Goal: Communication & Community: Answer question/provide support

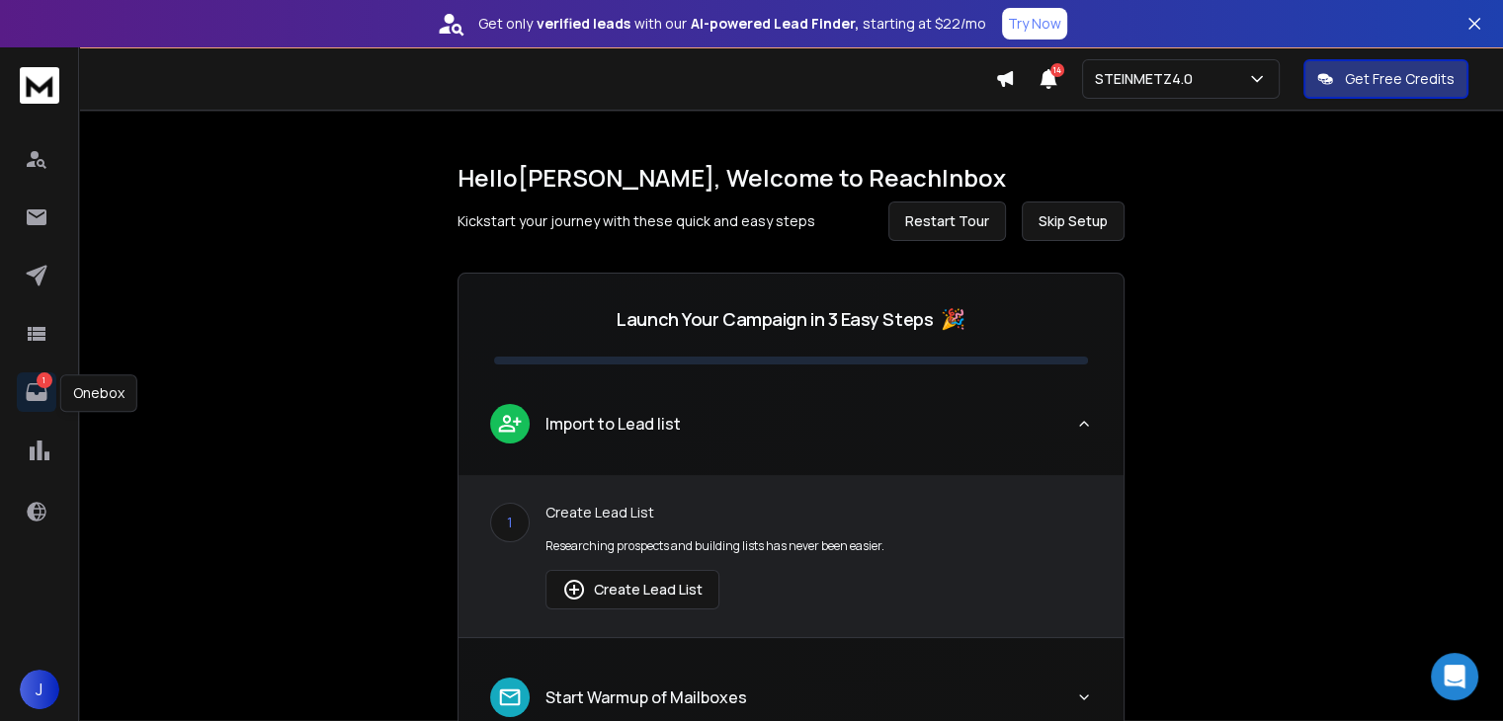
click at [26, 397] on icon at bounding box center [36, 392] width 21 height 18
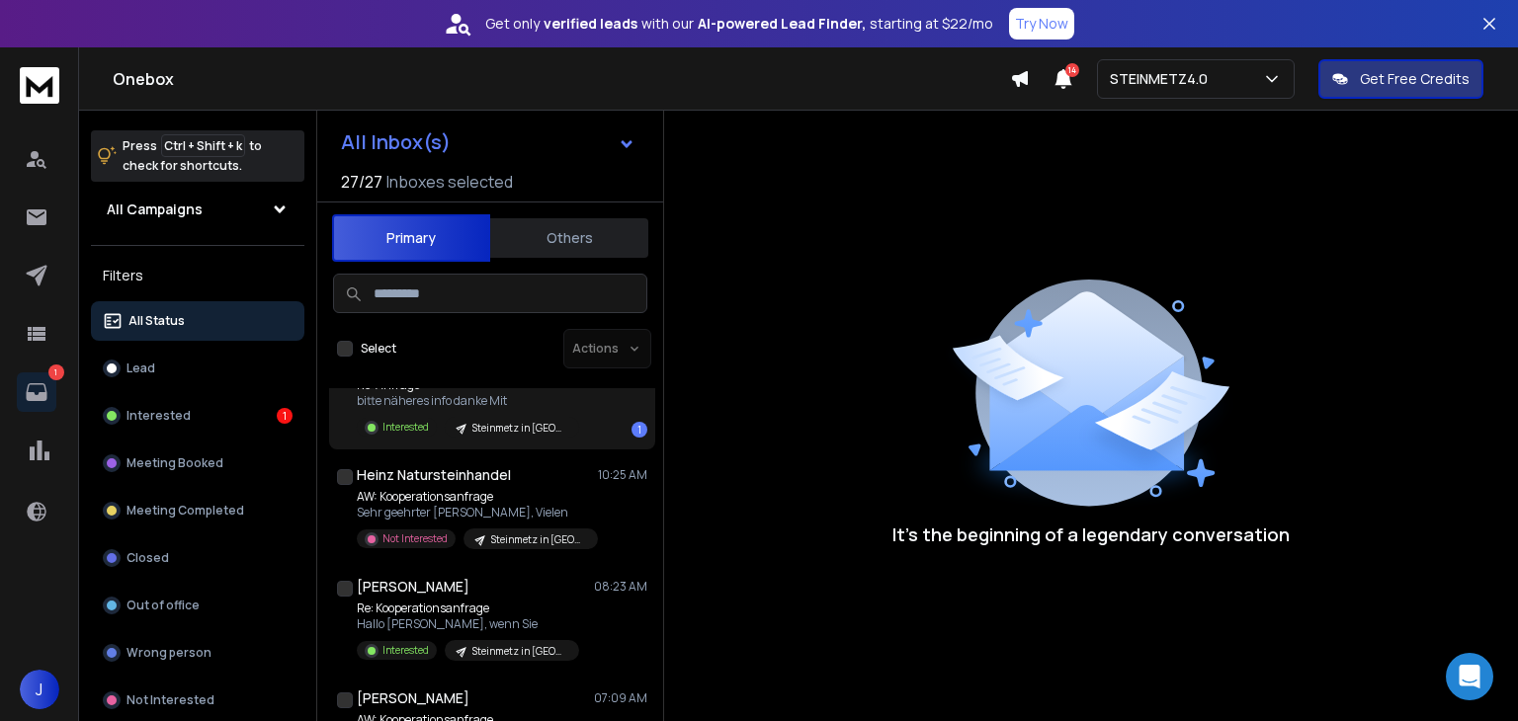
scroll to position [51, 0]
click at [480, 409] on div "Re: Anfrage bitte näheres info danke Mit Interested Steinmetz in [GEOGRAPHIC_DA…" at bounding box center [468, 406] width 222 height 60
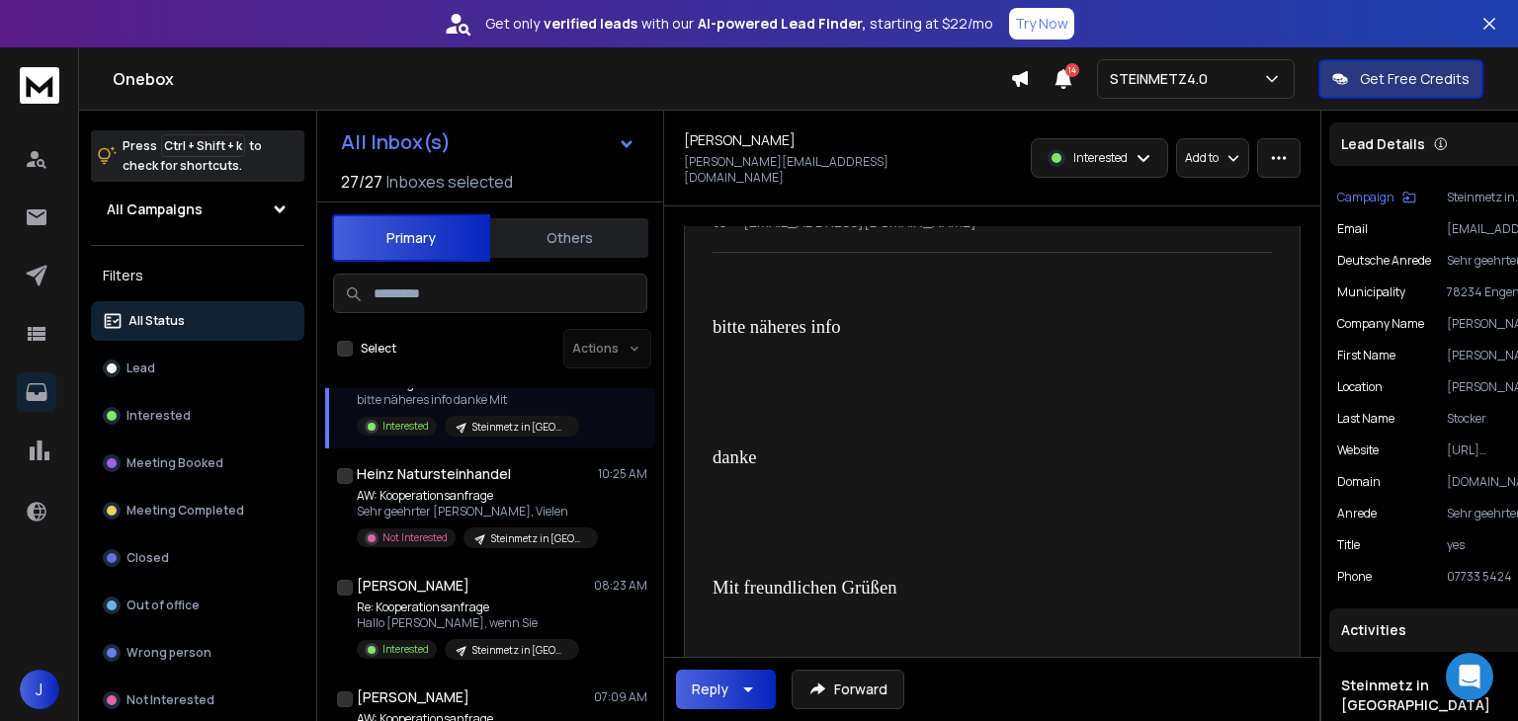
scroll to position [0, 0]
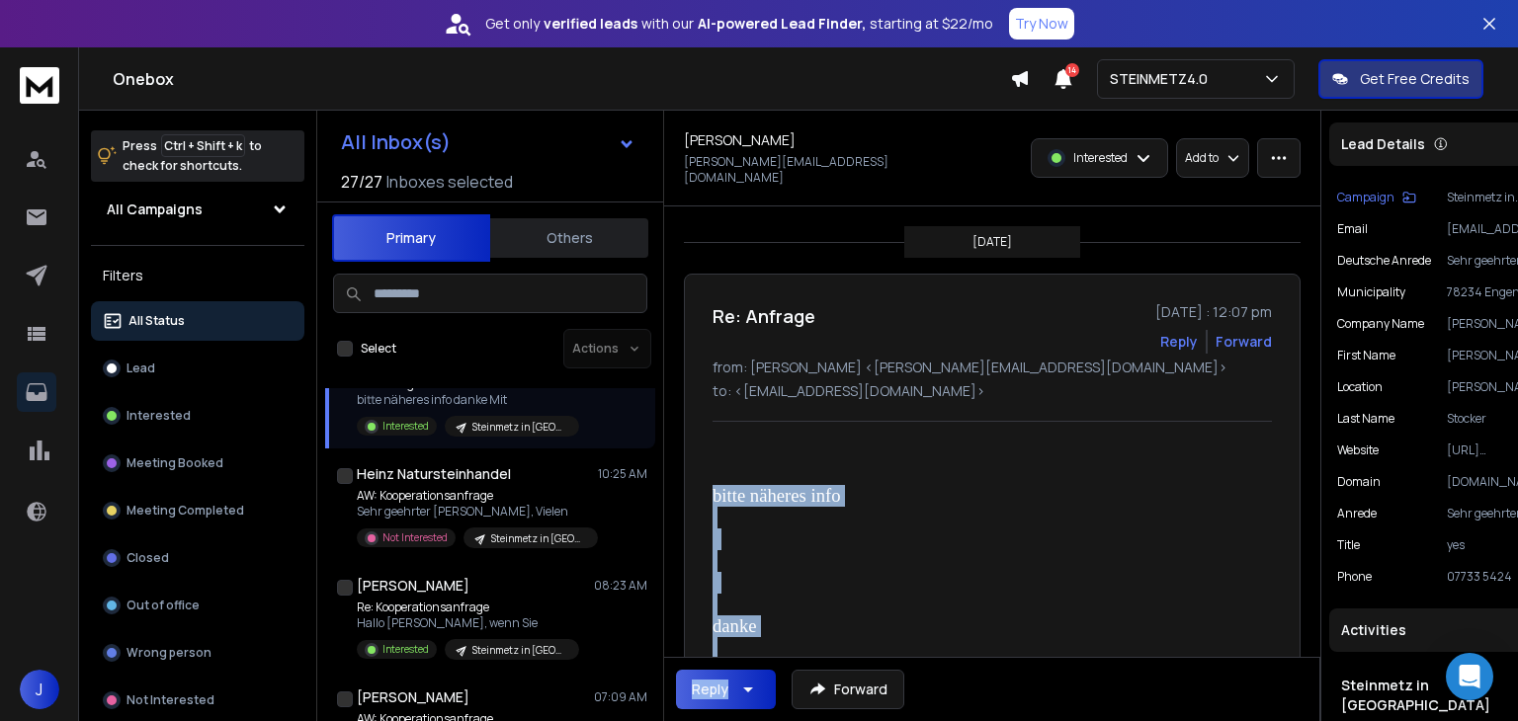
drag, startPoint x: 707, startPoint y: 478, endPoint x: 789, endPoint y: 696, distance: 232.3
click at [789, 696] on div "[PERSON_NAME] [PERSON_NAME] [PERSON_NAME][EMAIL_ADDRESS][DOMAIN_NAME] Intereste…" at bounding box center [992, 471] width 656 height 721
click at [906, 529] on p at bounding box center [983, 540] width 543 height 22
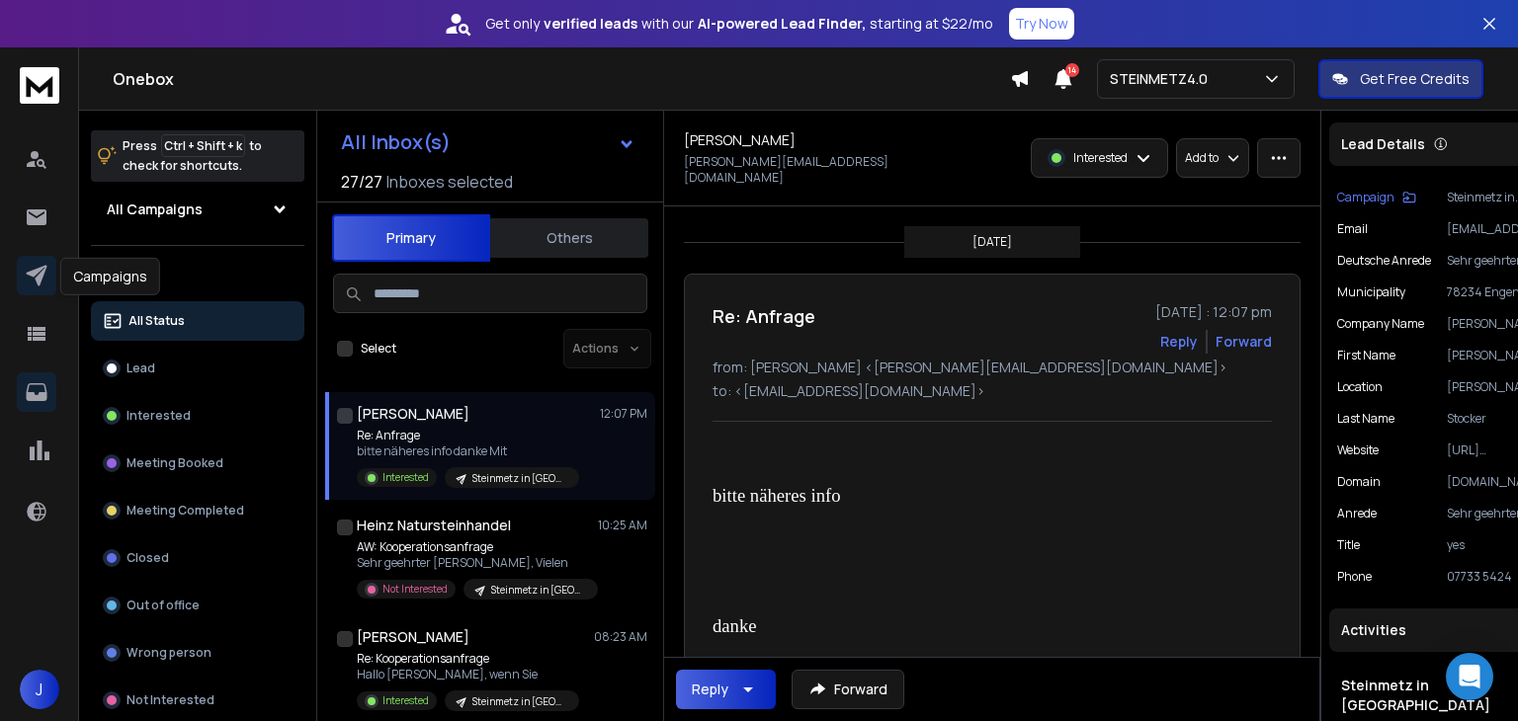
click at [40, 273] on icon at bounding box center [36, 275] width 21 height 21
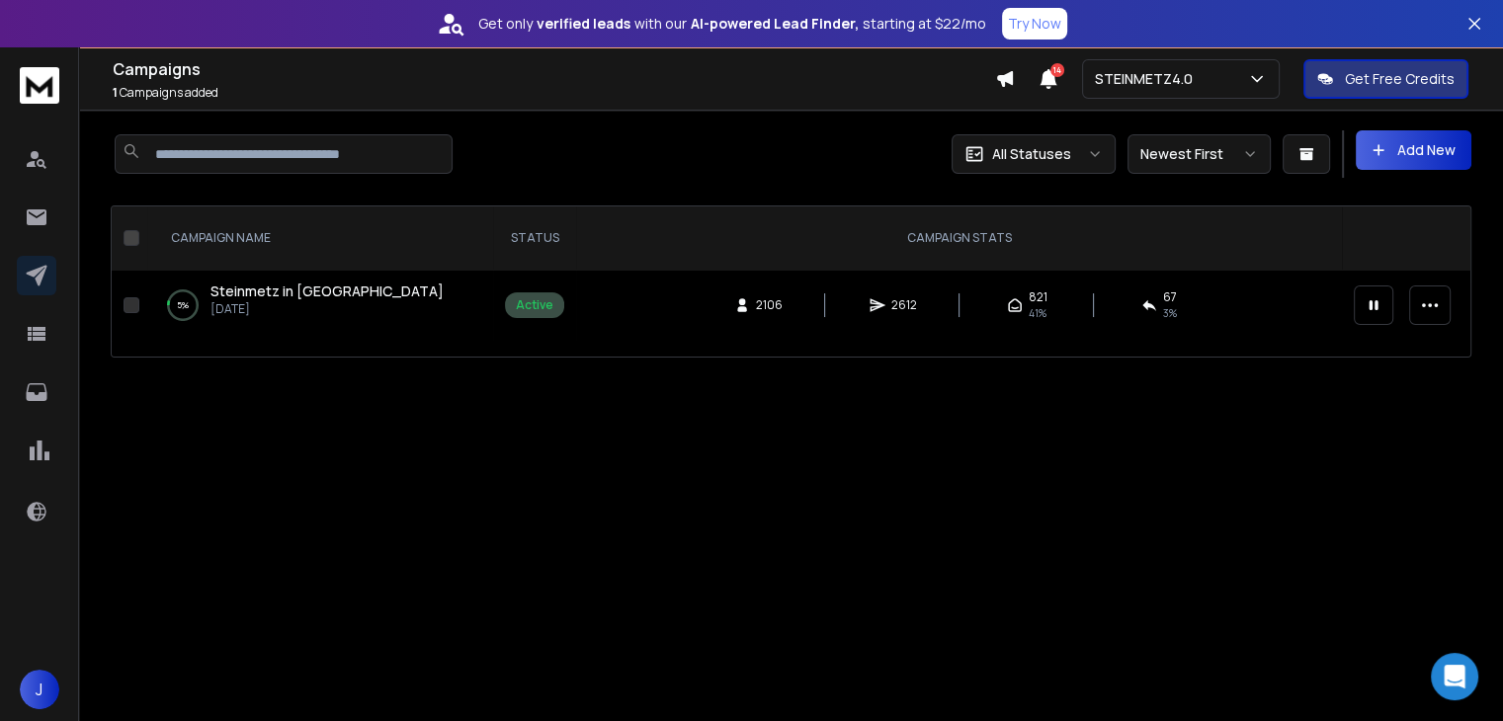
click at [287, 289] on span "Steinmetz in [GEOGRAPHIC_DATA]" at bounding box center [326, 291] width 233 height 19
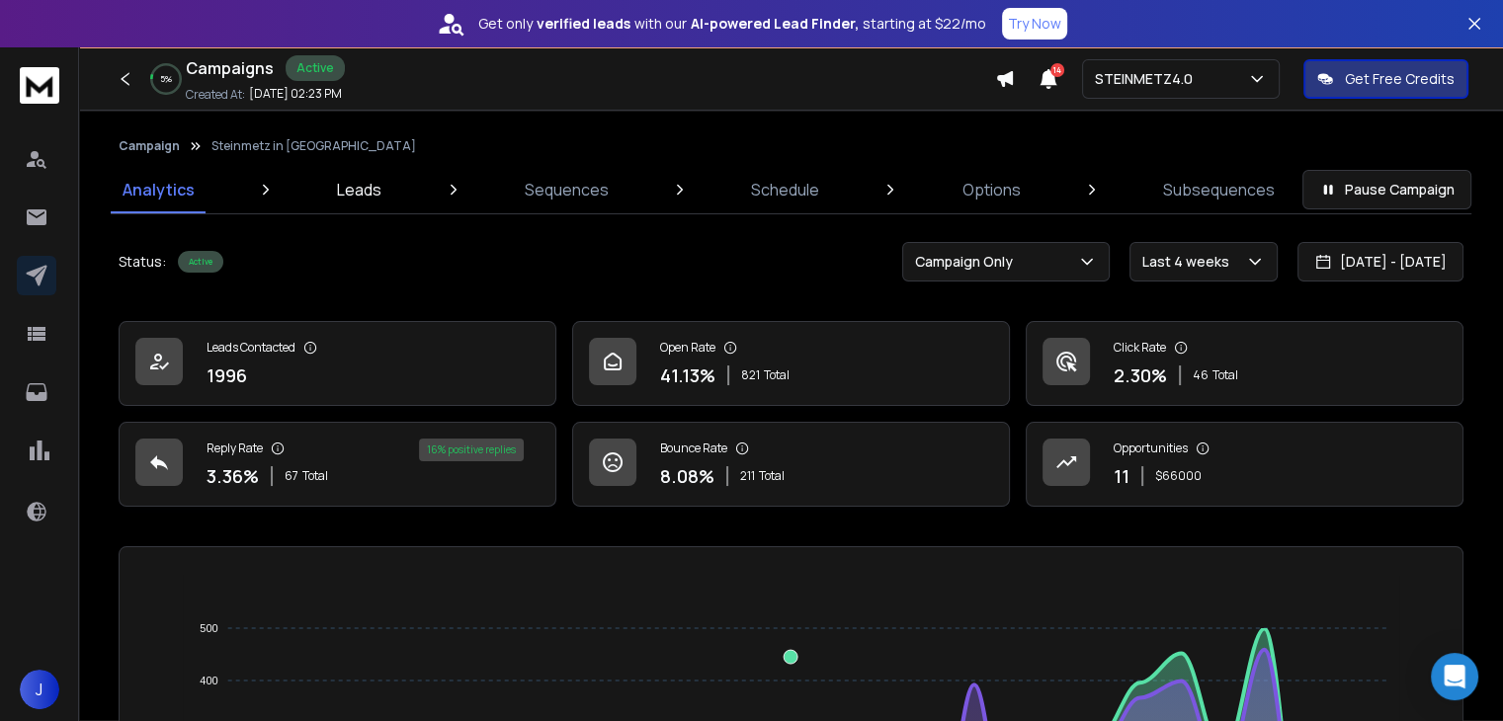
click at [356, 199] on p "Leads" at bounding box center [359, 190] width 44 height 24
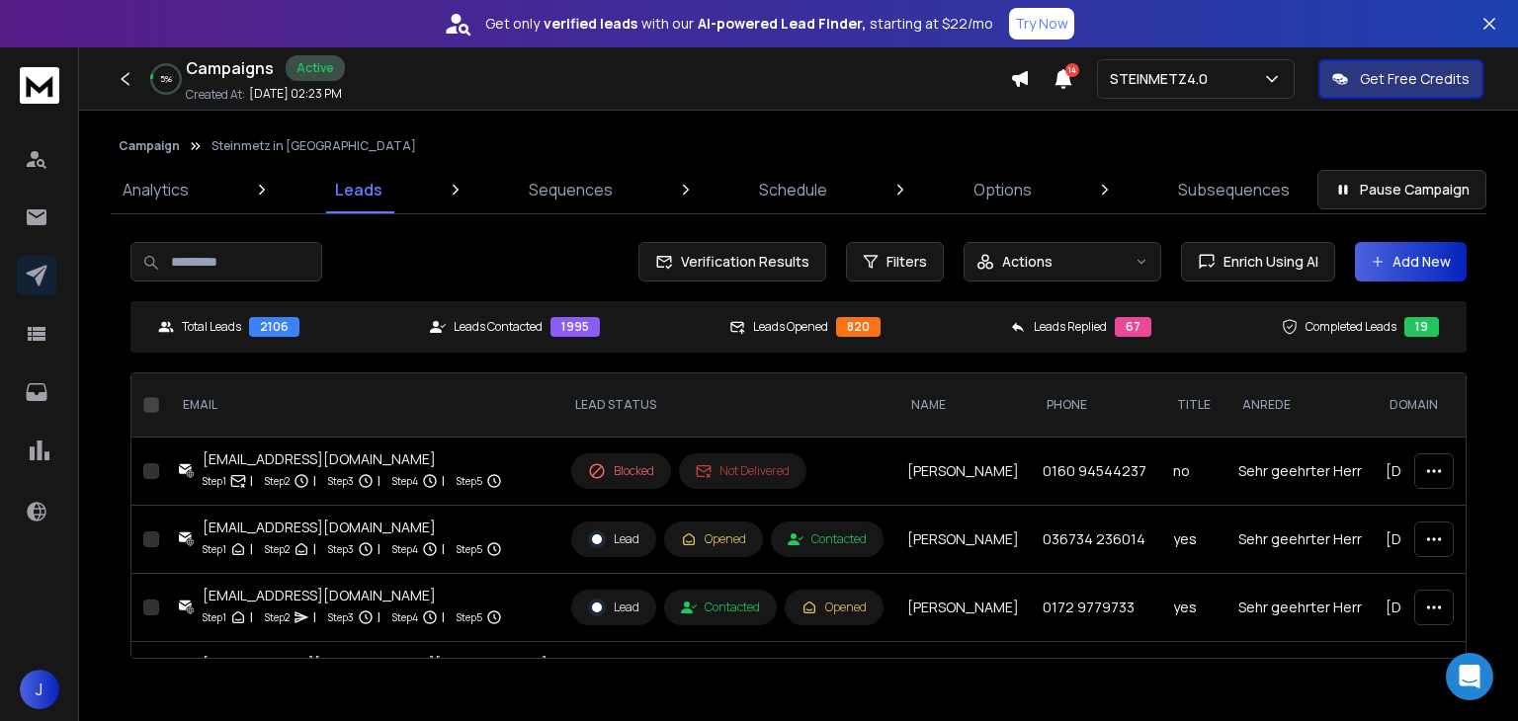
click at [282, 263] on input at bounding box center [226, 262] width 192 height 40
type input "**********"
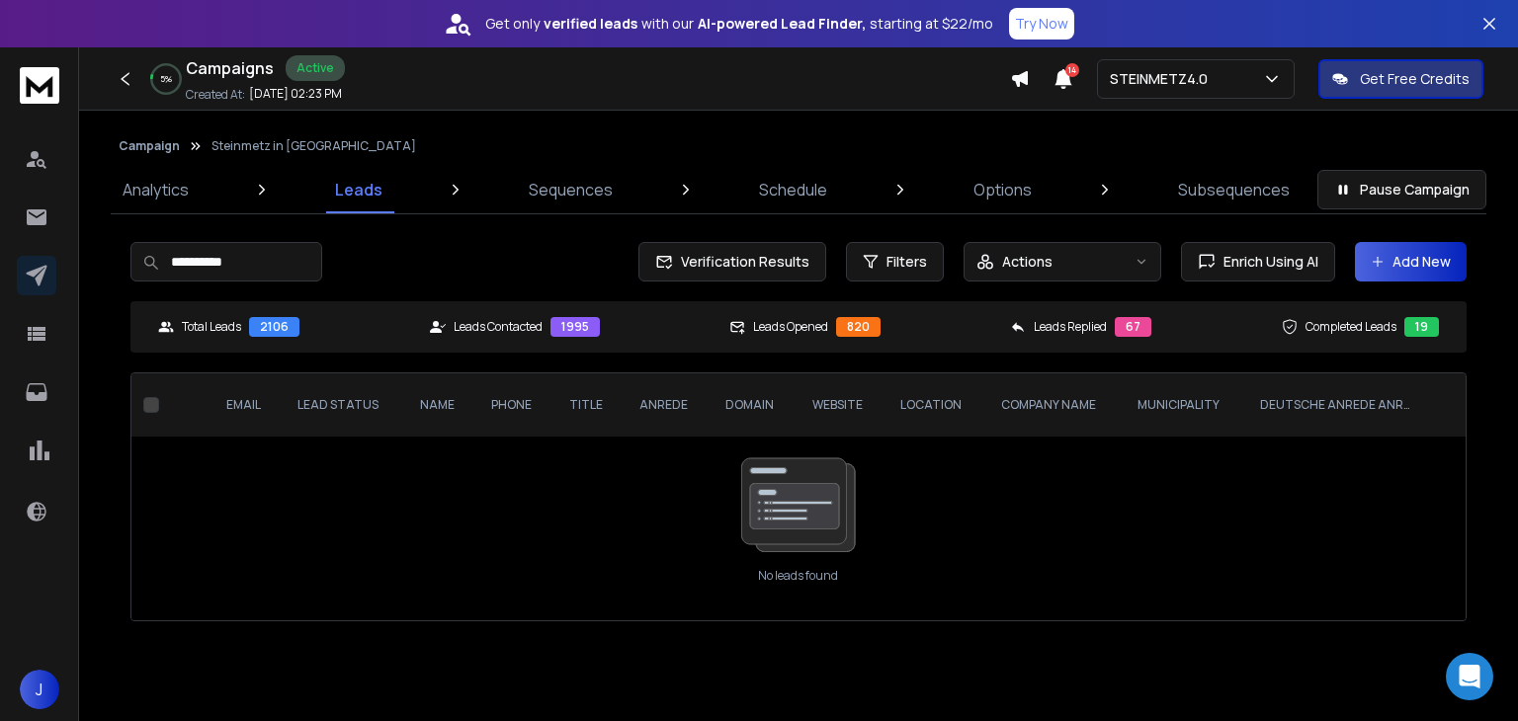
drag, startPoint x: 265, startPoint y: 272, endPoint x: 148, endPoint y: 249, distance: 118.8
click at [148, 249] on input "**********" at bounding box center [226, 262] width 192 height 40
type input "*********"
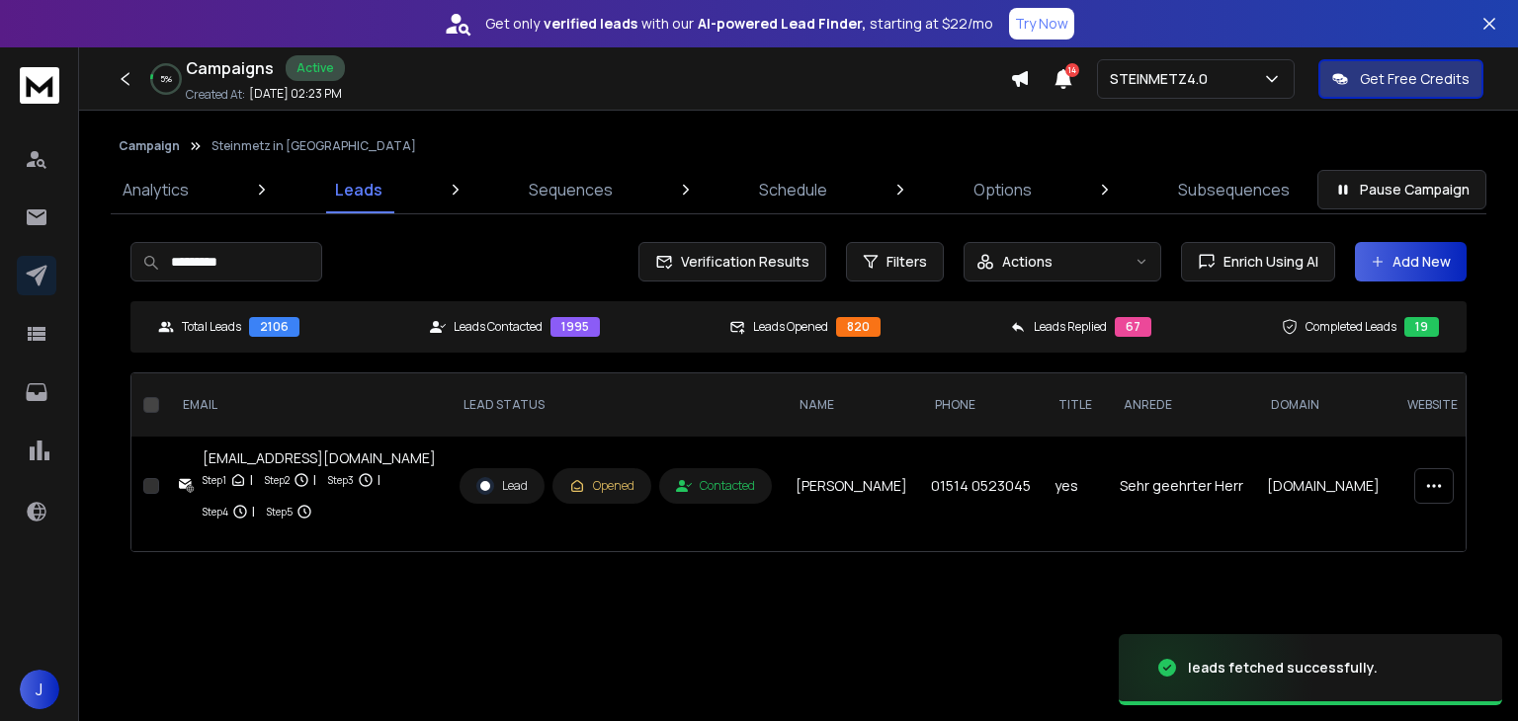
click at [265, 490] on div "Step 2 |" at bounding box center [290, 480] width 51 height 20
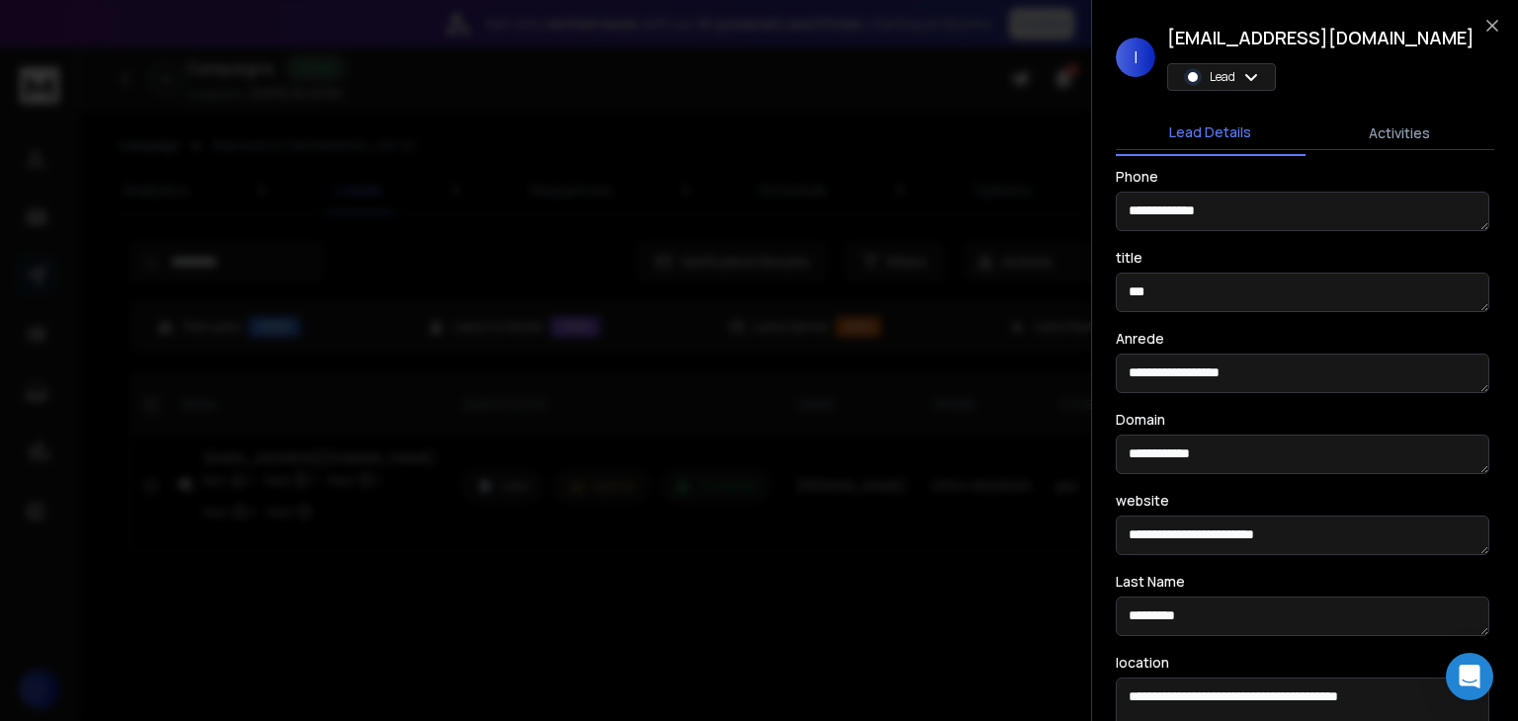
click at [1237, 73] on body "**********" at bounding box center [759, 360] width 1518 height 721
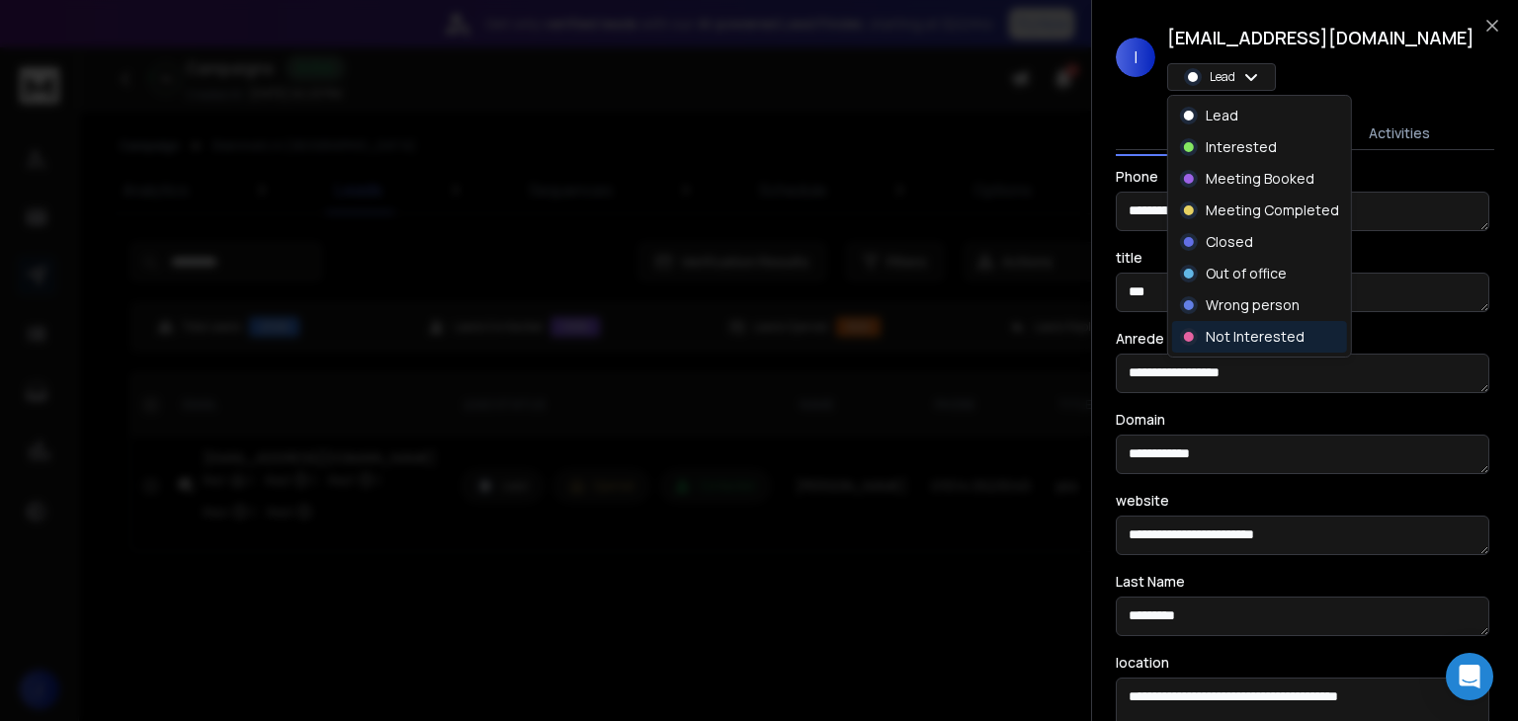
click at [1225, 337] on p "Not Interested" at bounding box center [1254, 337] width 99 height 20
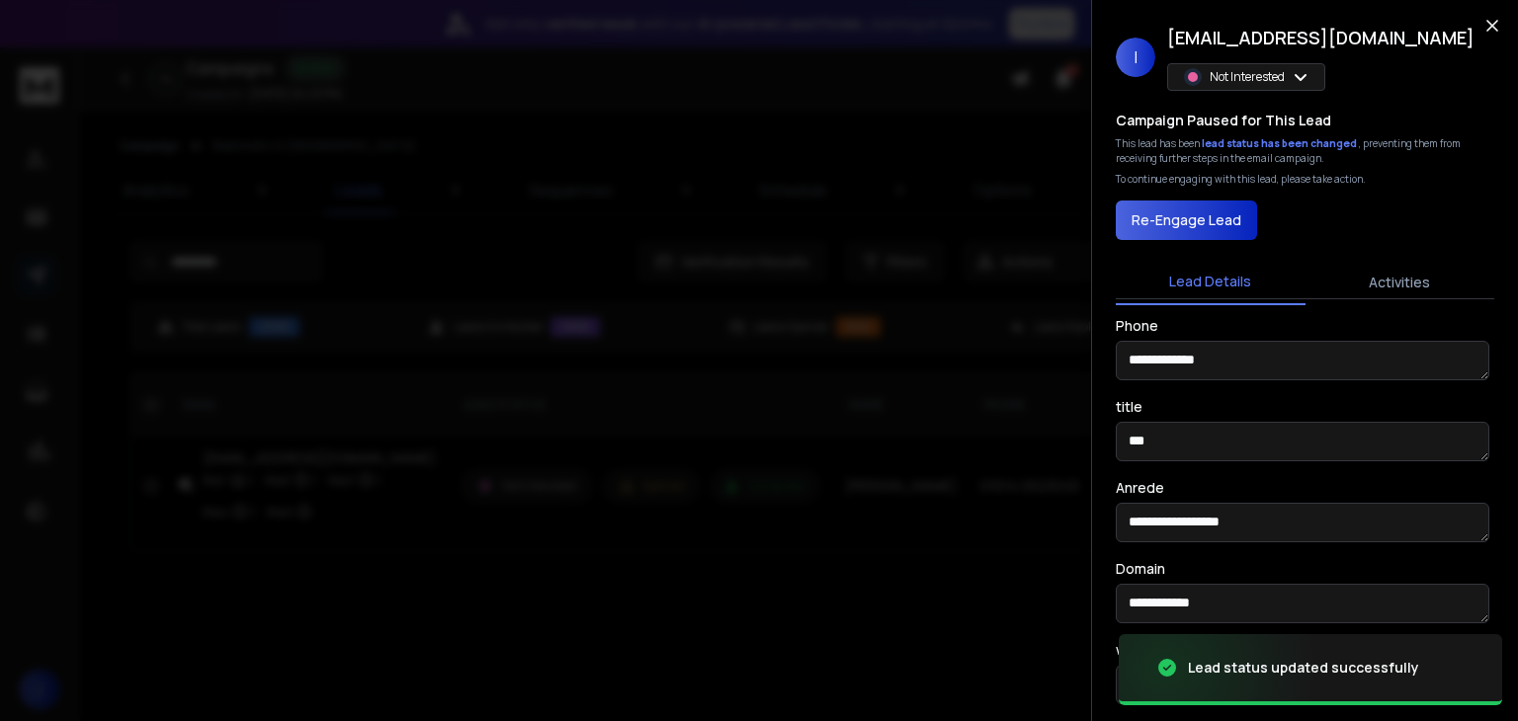
click at [1486, 32] on icon "button" at bounding box center [1492, 26] width 20 height 20
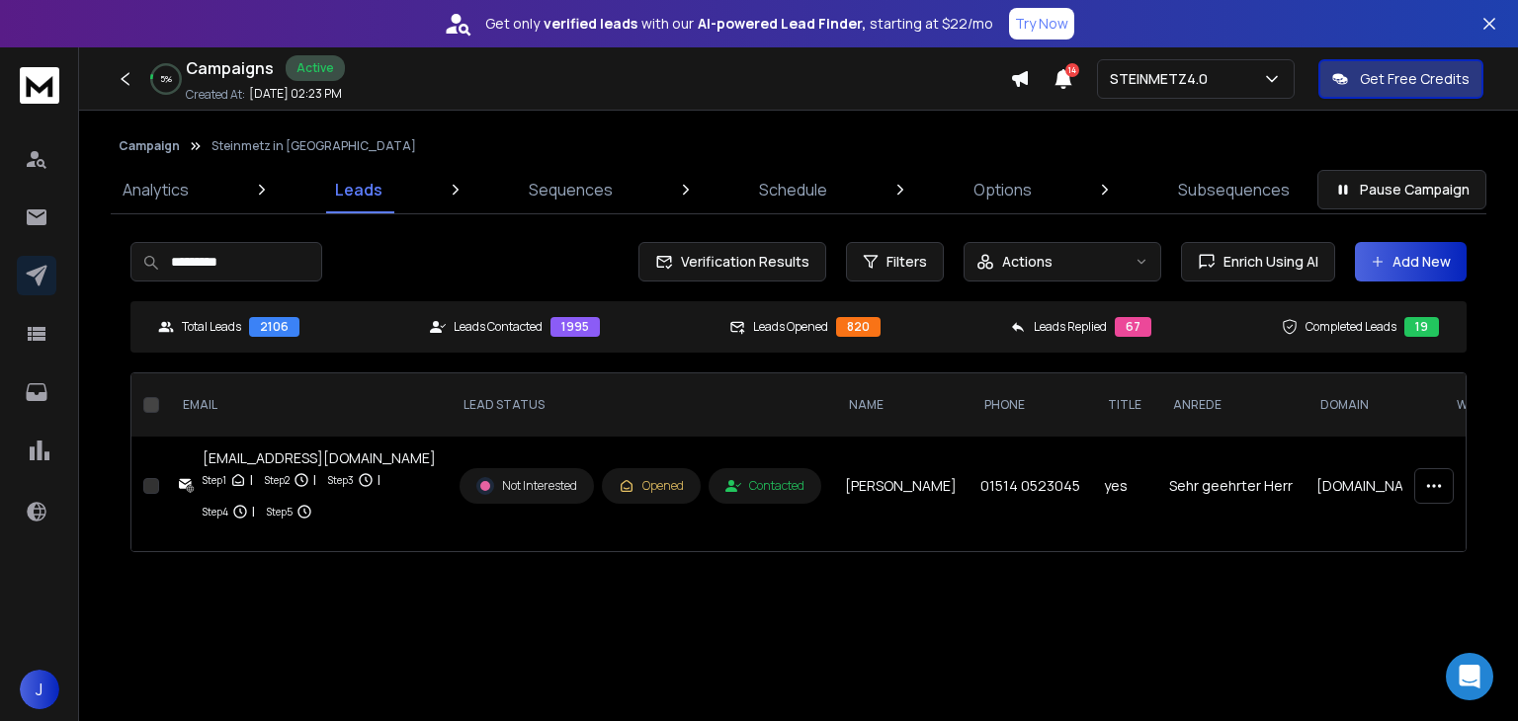
click at [285, 453] on div "[EMAIL_ADDRESS][DOMAIN_NAME]" at bounding box center [319, 459] width 233 height 20
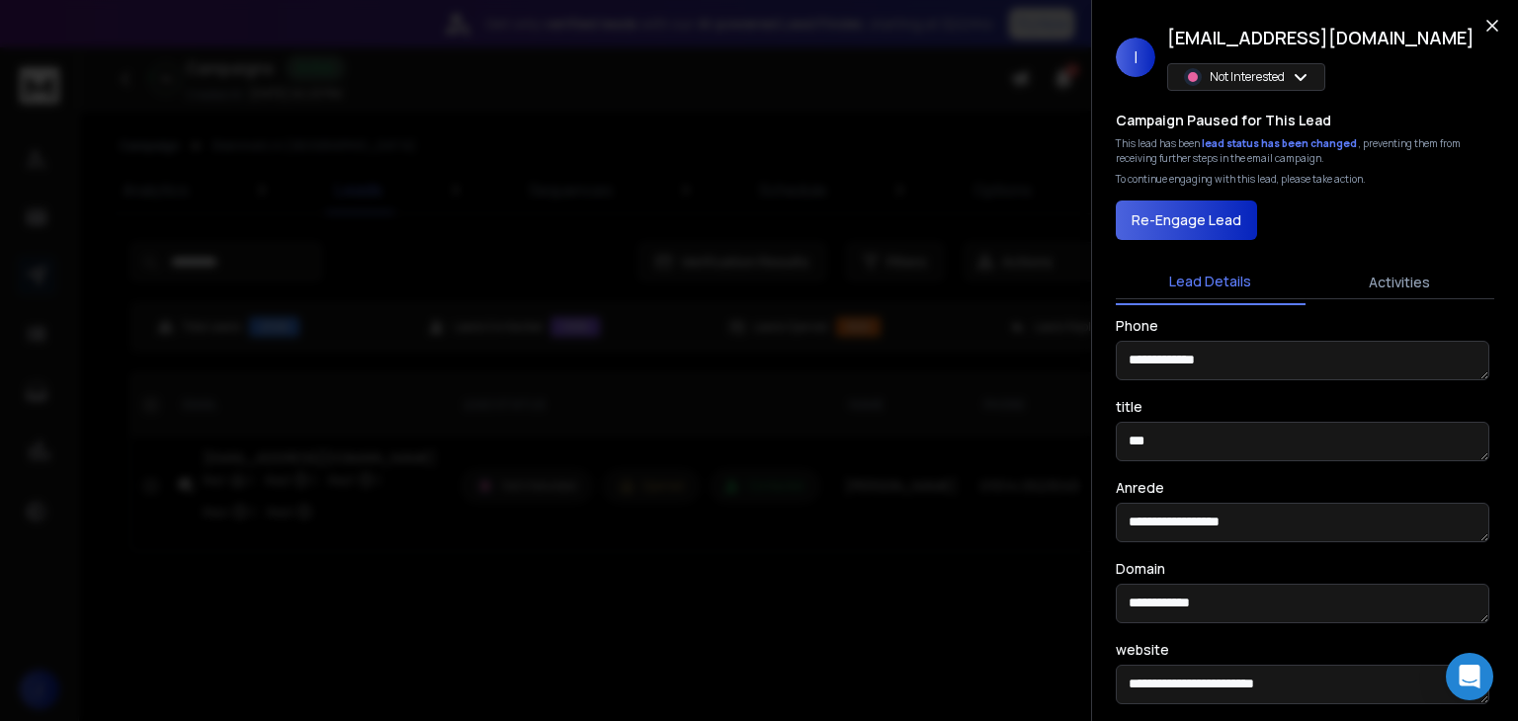
click at [1484, 29] on icon "button" at bounding box center [1492, 26] width 20 height 20
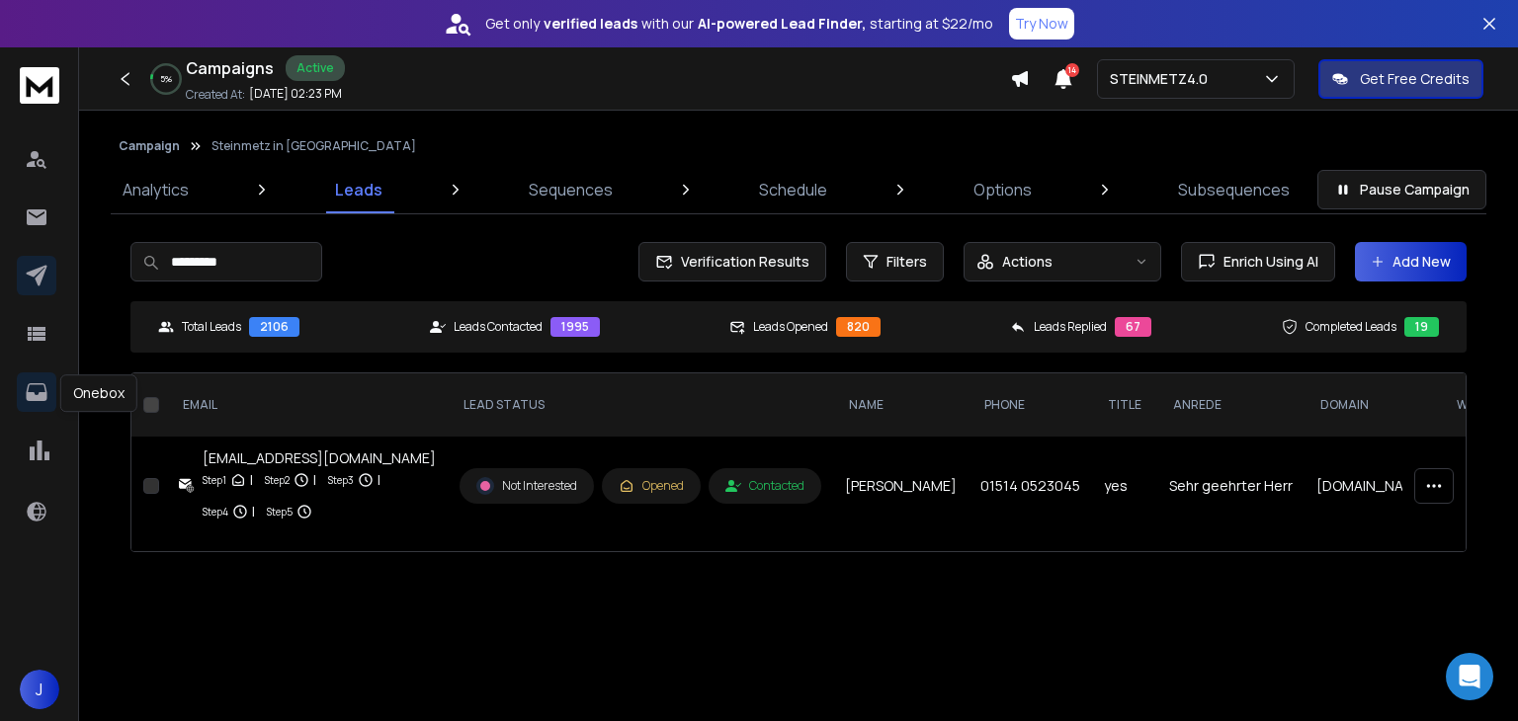
click at [31, 393] on icon at bounding box center [36, 392] width 21 height 18
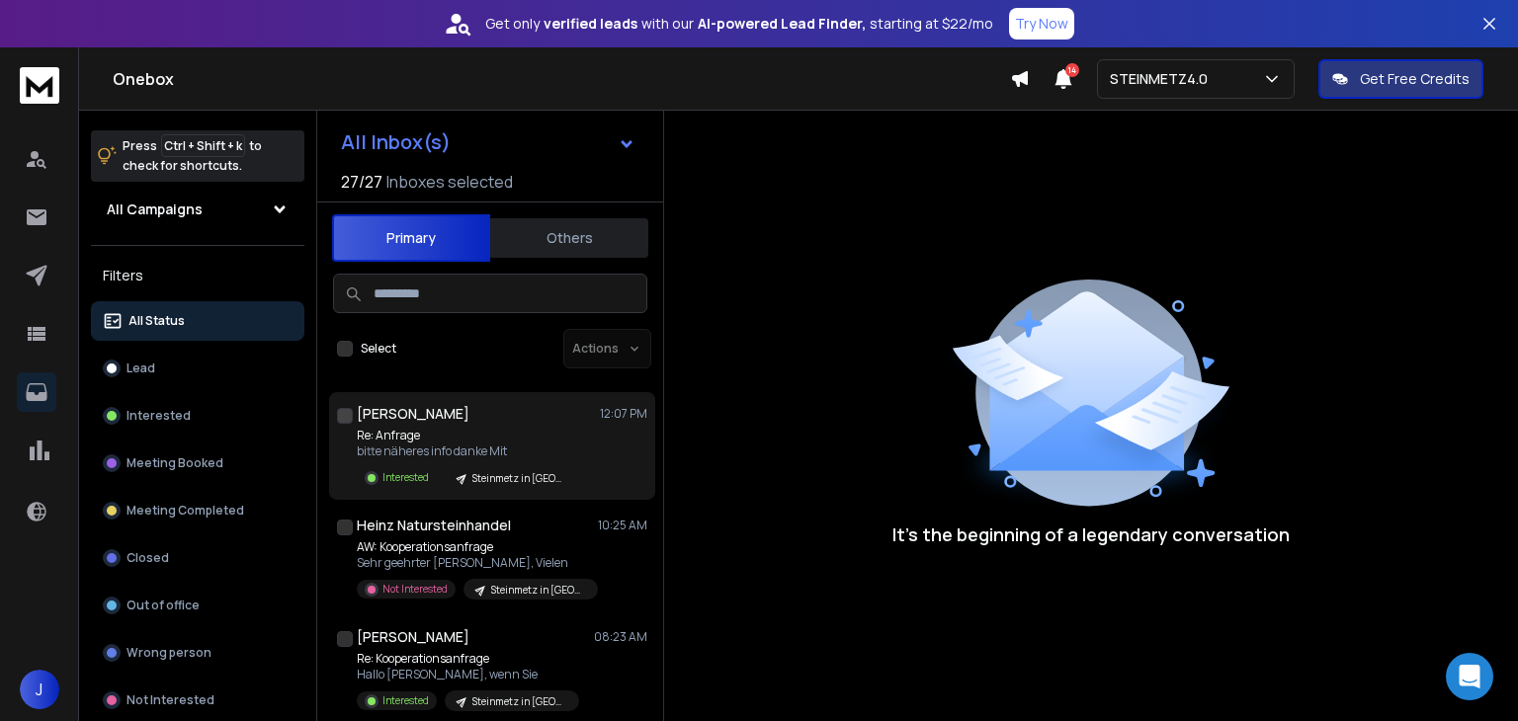
click at [461, 431] on p "Re: Anfrage" at bounding box center [468, 436] width 222 height 16
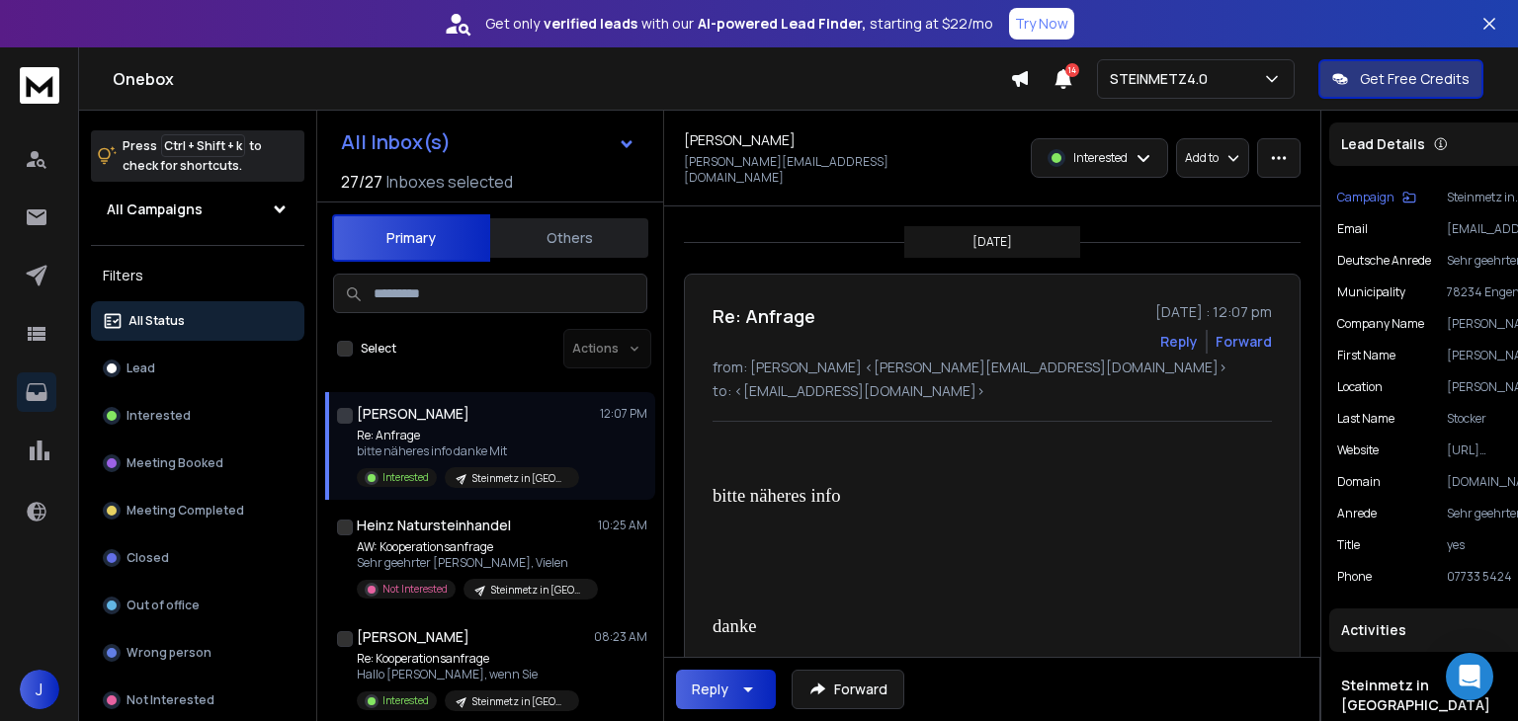
click at [1170, 332] on button "Reply" at bounding box center [1179, 342] width 38 height 20
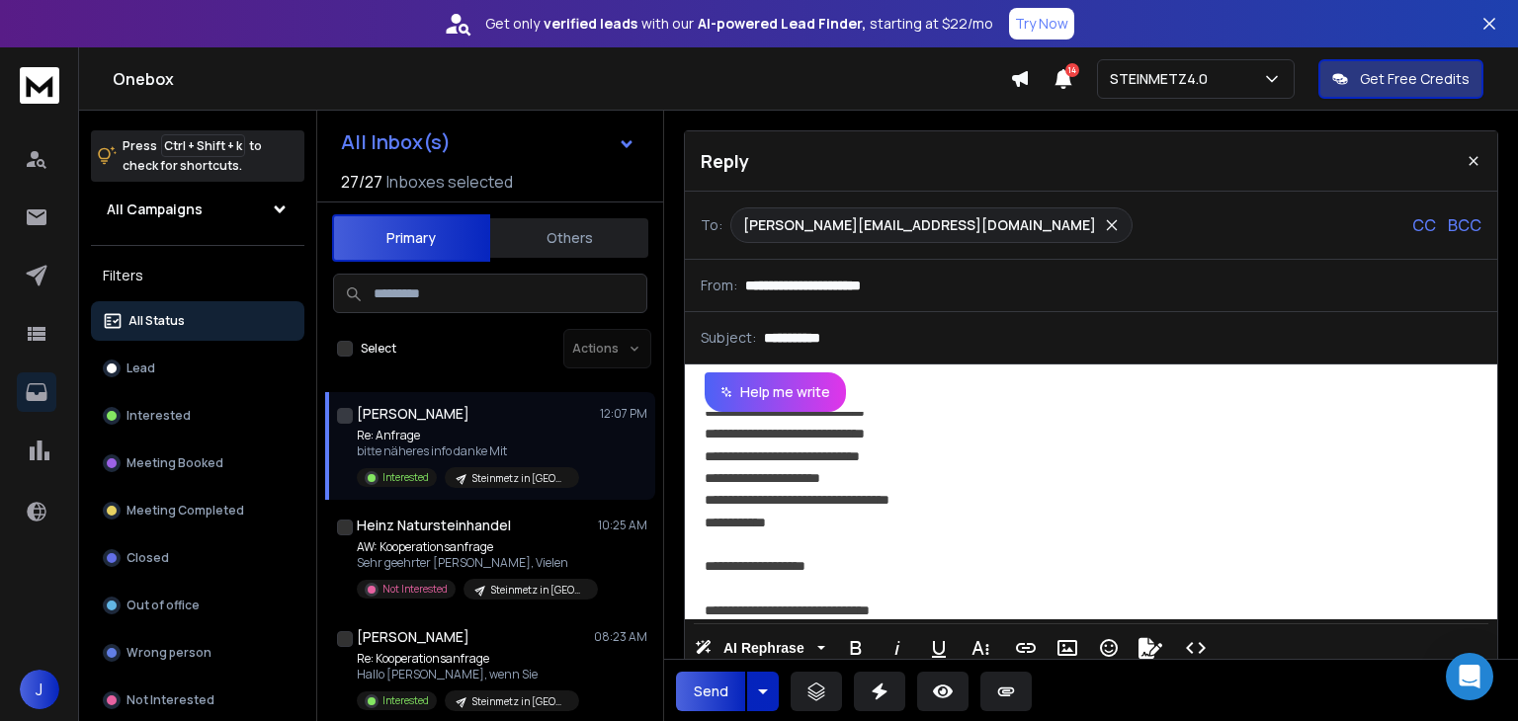
scroll to position [274, 0]
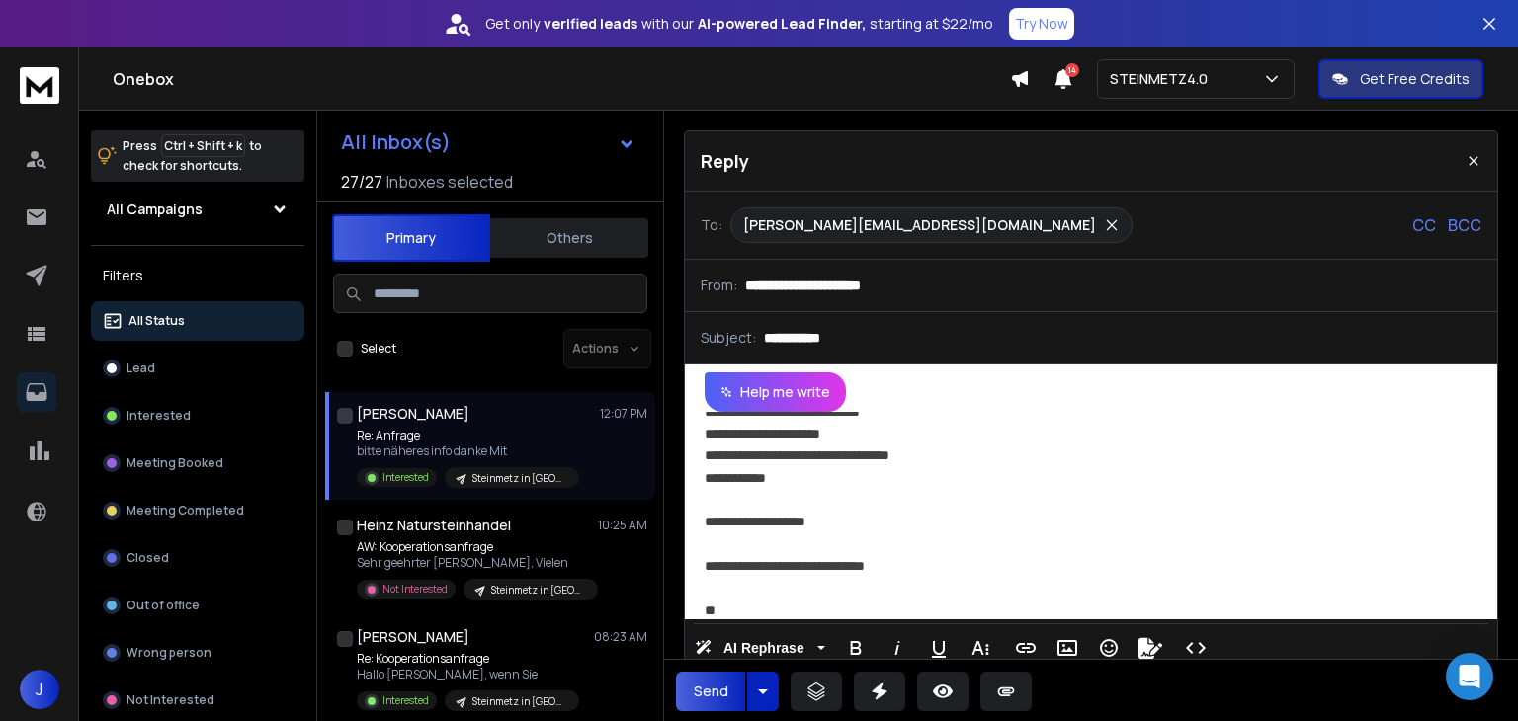
click at [720, 690] on button "Send" at bounding box center [710, 692] width 69 height 40
